Goal: Find specific page/section: Find specific page/section

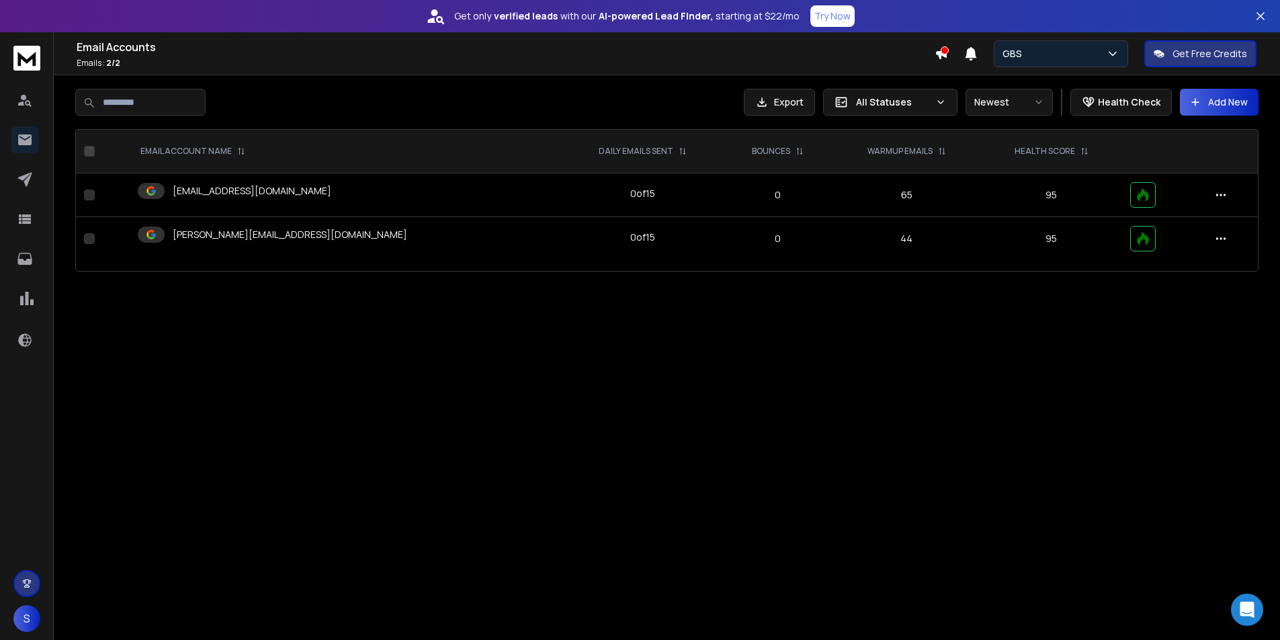
click at [1078, 56] on div "GBS" at bounding box center [1060, 53] width 117 height 13
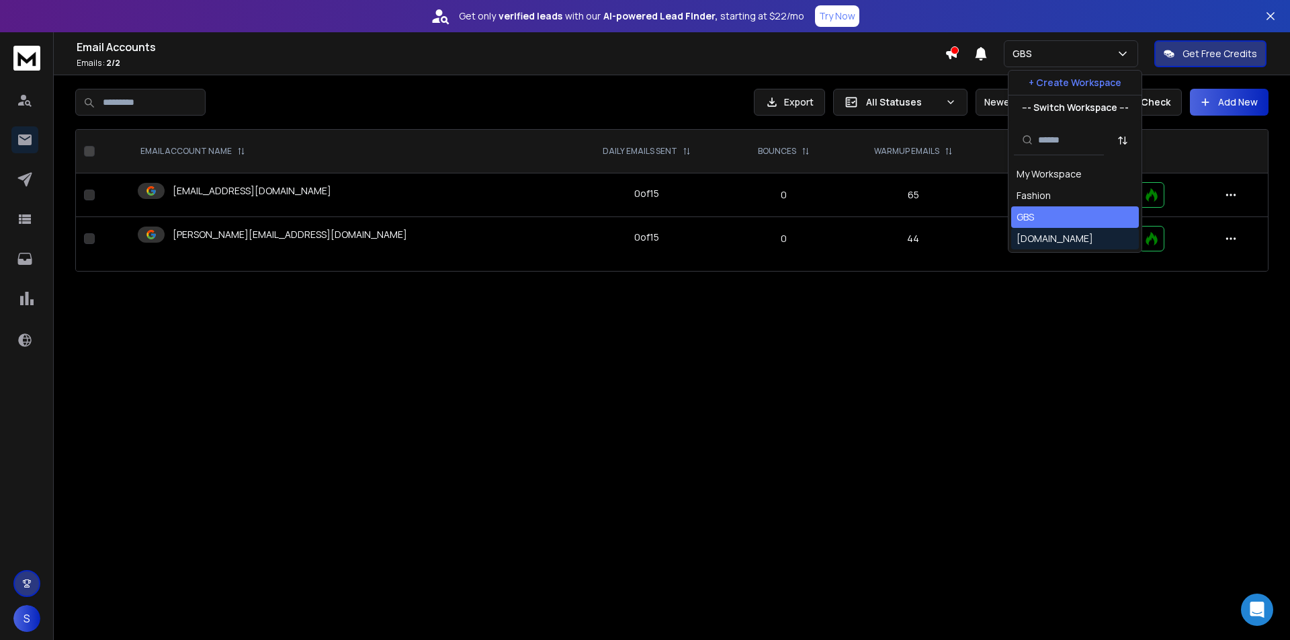
click at [1060, 234] on div "[DOMAIN_NAME]" at bounding box center [1055, 238] width 77 height 13
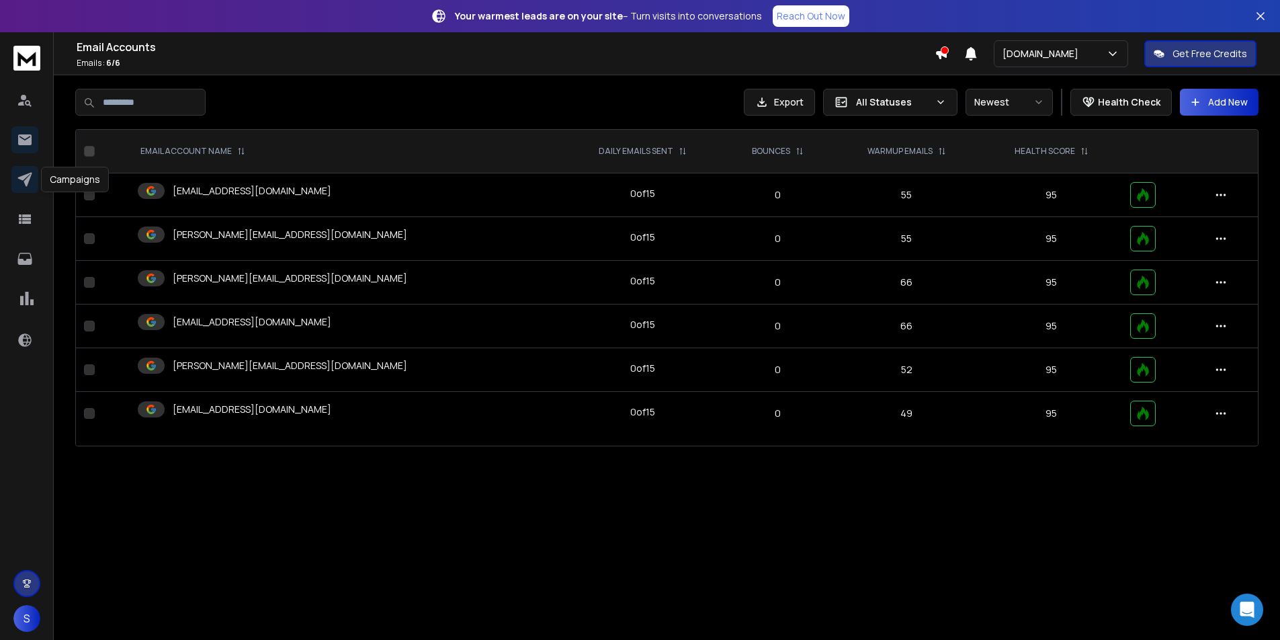
click at [30, 174] on icon at bounding box center [25, 179] width 16 height 16
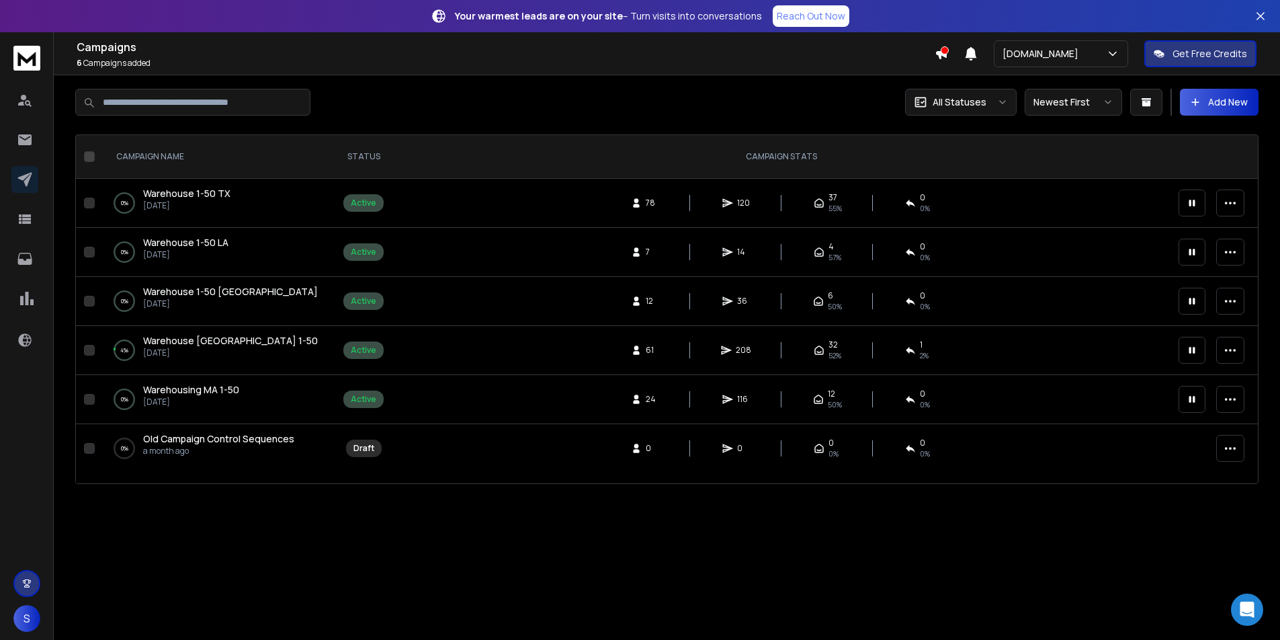
click at [201, 192] on span "Warehouse 1-50 TX" at bounding box center [186, 193] width 87 height 13
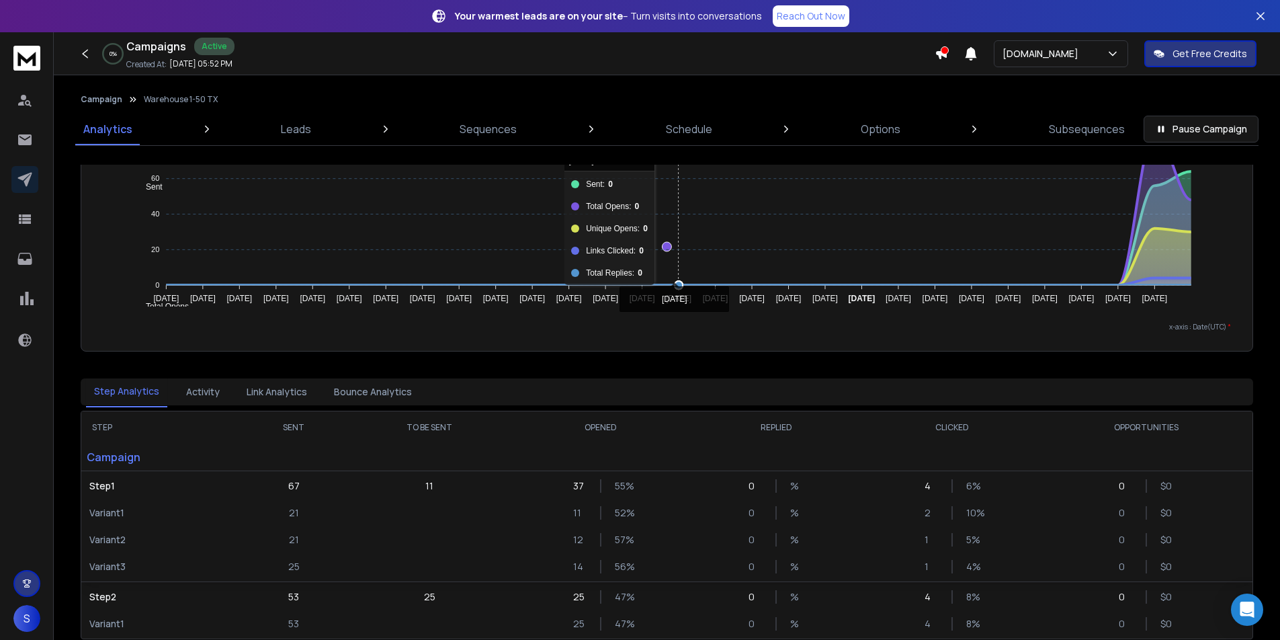
scroll to position [32, 0]
